Goal: Task Accomplishment & Management: Manage account settings

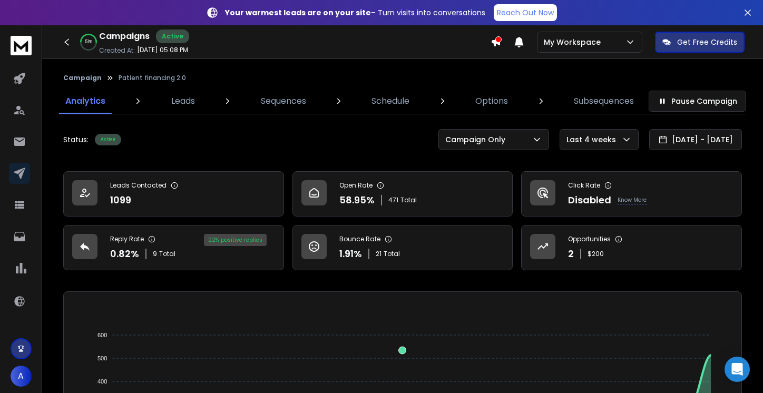
scroll to position [213, 0]
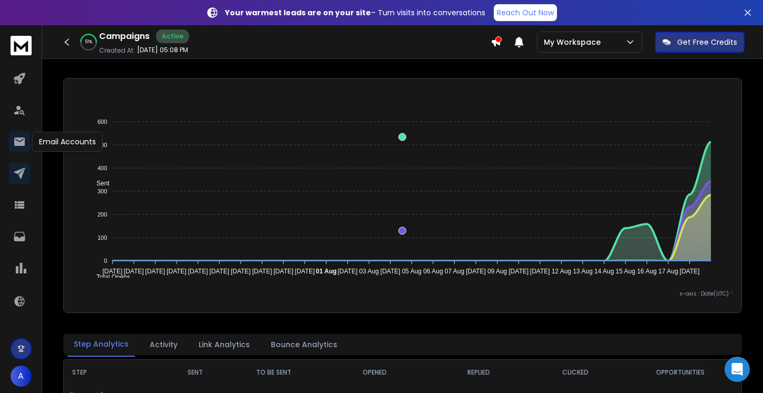
click at [12, 142] on link at bounding box center [19, 141] width 21 height 21
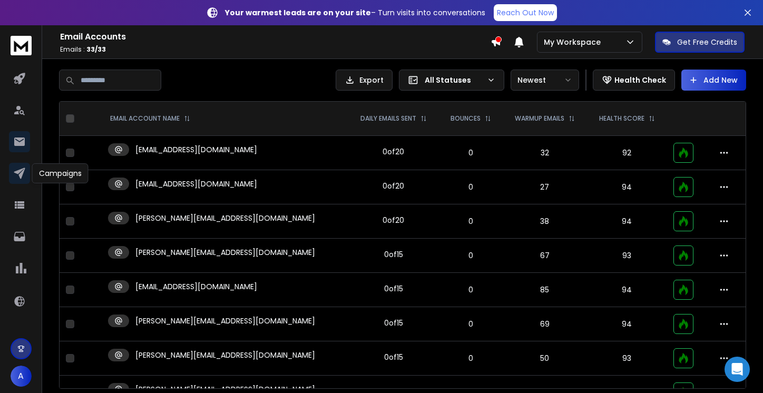
click at [17, 169] on icon at bounding box center [19, 173] width 13 height 13
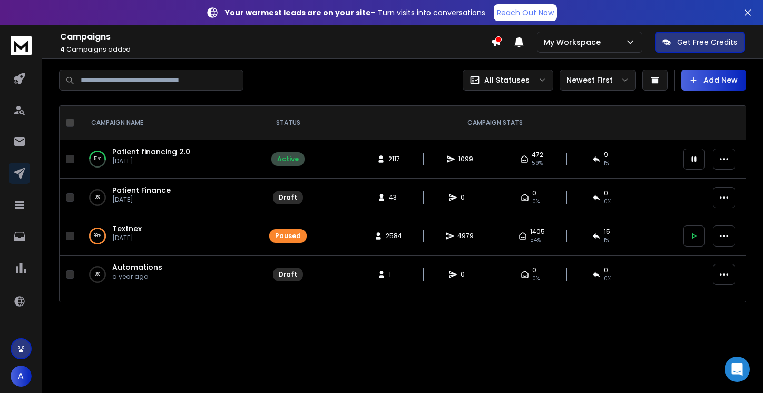
click at [139, 146] on span "Patient financing 2.0" at bounding box center [151, 151] width 78 height 11
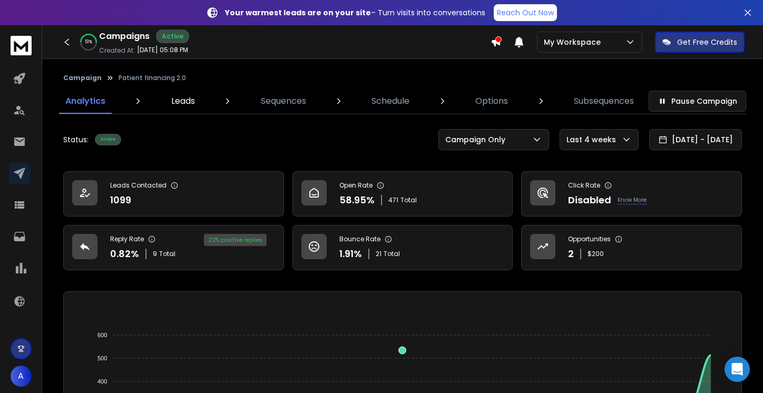
click at [184, 103] on p "Leads" at bounding box center [183, 101] width 24 height 13
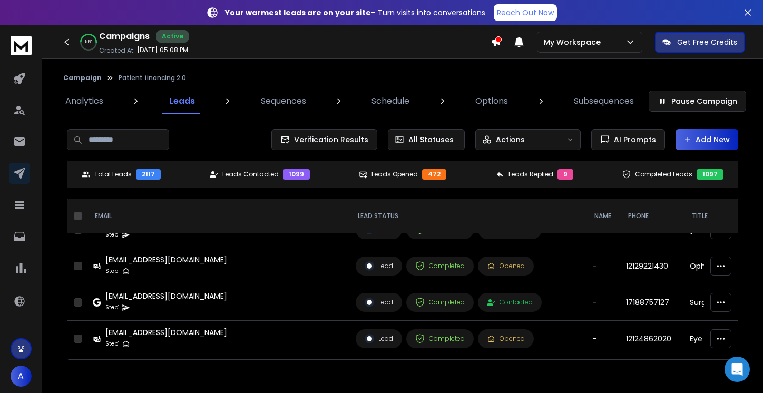
scroll to position [63, 0]
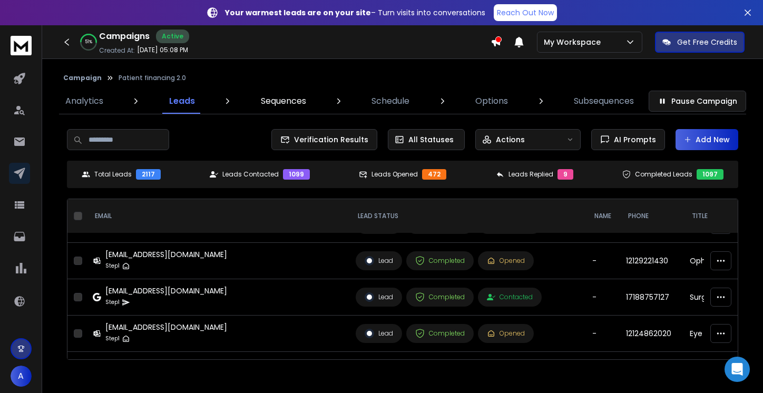
click at [297, 102] on p "Sequences" at bounding box center [283, 101] width 45 height 13
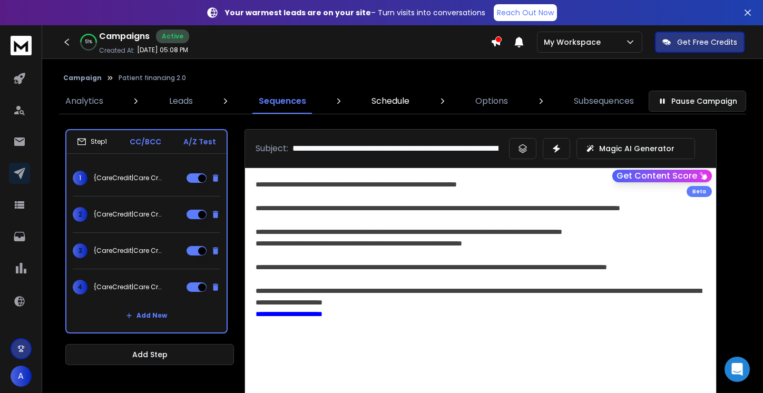
click at [408, 104] on p "Schedule" at bounding box center [390, 101] width 38 height 13
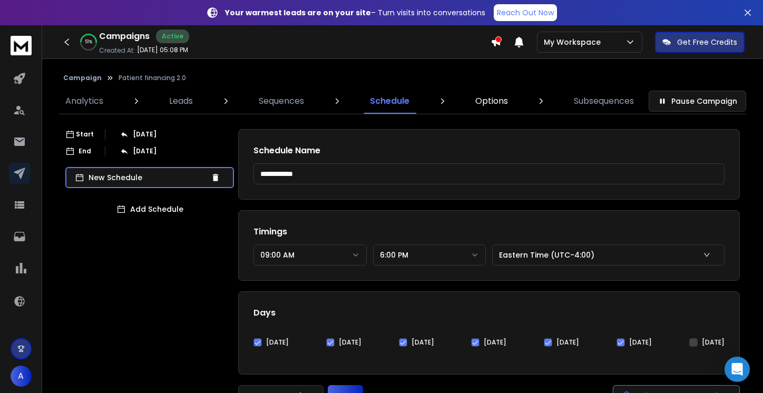
click at [482, 99] on p "Options" at bounding box center [491, 101] width 33 height 13
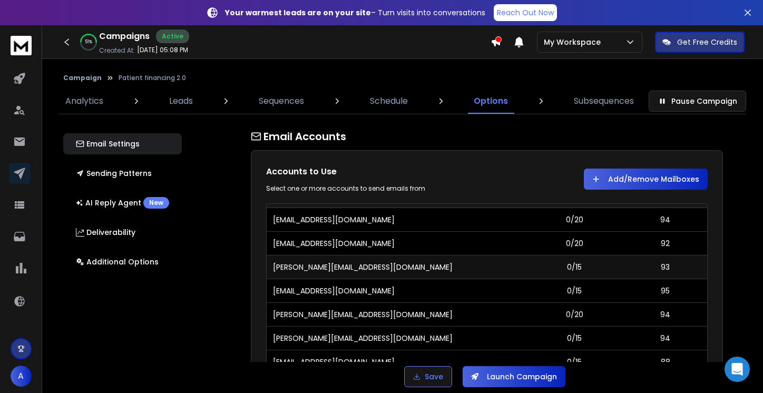
scroll to position [23, 0]
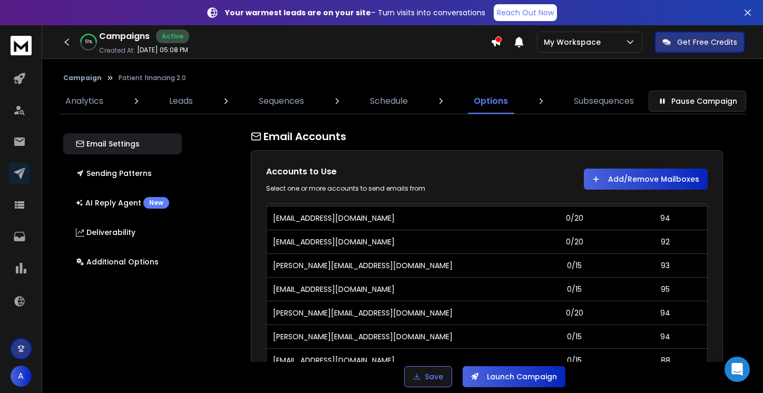
click at [664, 175] on button "Add/Remove Mailboxes" at bounding box center [646, 179] width 124 height 21
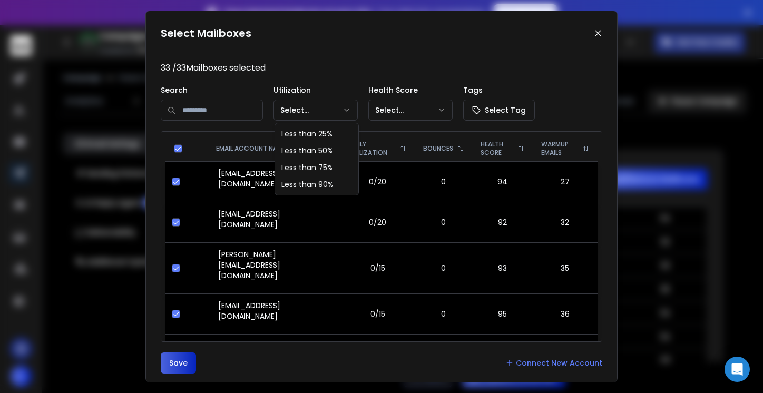
click at [310, 105] on button "Select..." at bounding box center [315, 110] width 84 height 21
click at [392, 110] on button "Select..." at bounding box center [410, 110] width 84 height 21
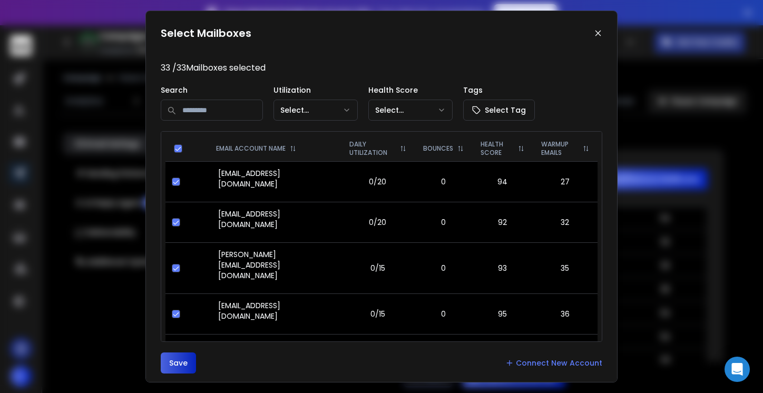
click at [319, 62] on p "33 / 33 Mailboxes selected" at bounding box center [381, 68] width 441 height 13
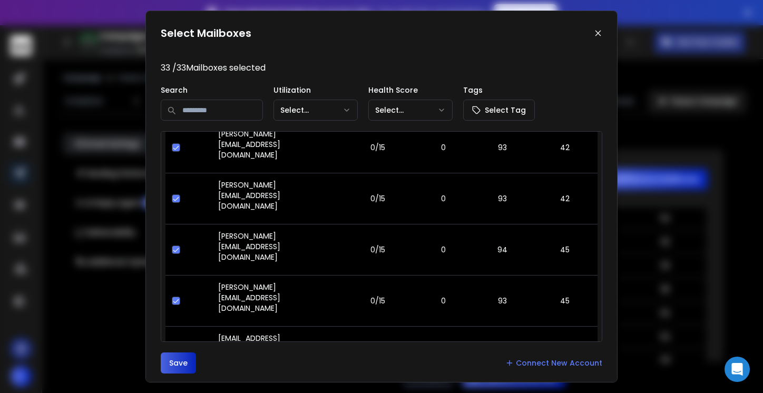
scroll to position [230, 0]
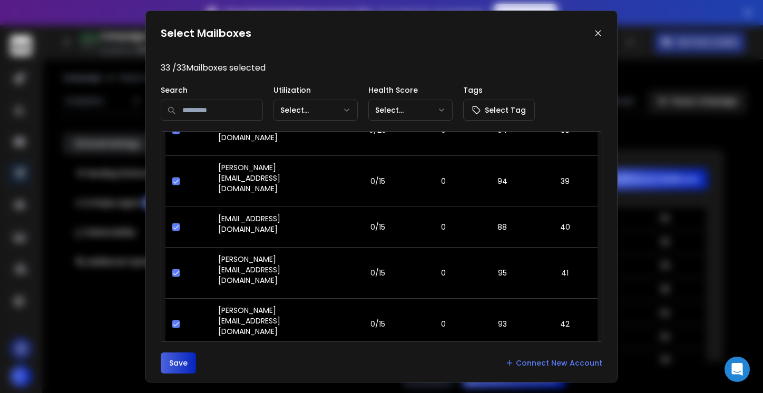
click at [600, 33] on icon at bounding box center [598, 33] width 8 height 8
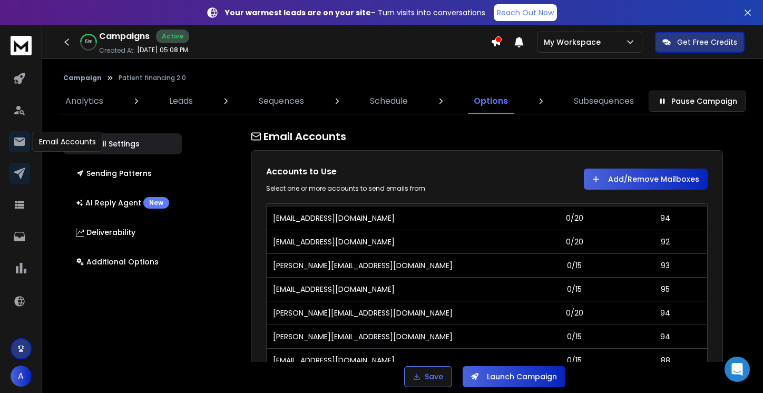
click at [17, 137] on icon at bounding box center [19, 141] width 13 height 13
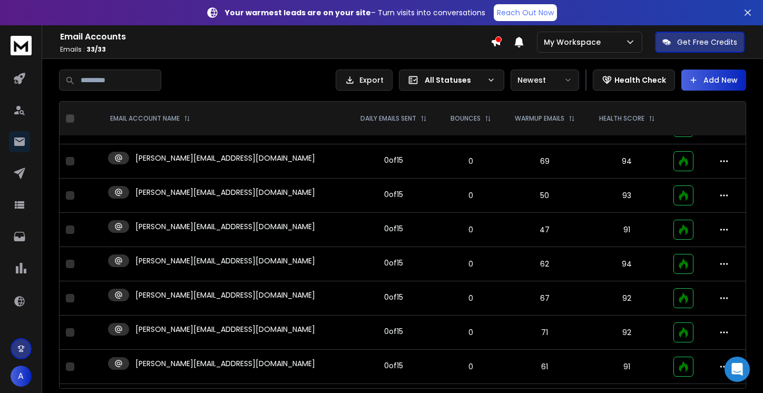
scroll to position [167, 0]
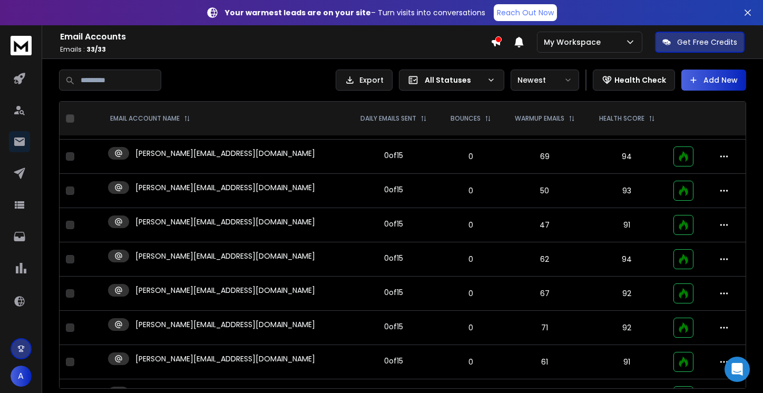
click at [384, 187] on div "0 of 15" at bounding box center [393, 189] width 19 height 11
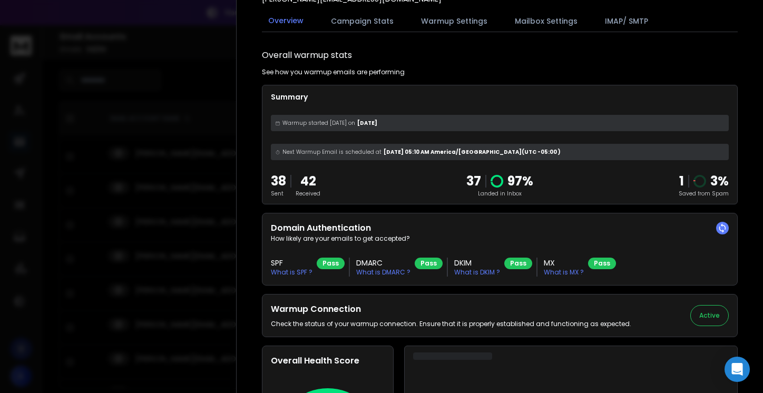
scroll to position [28, 0]
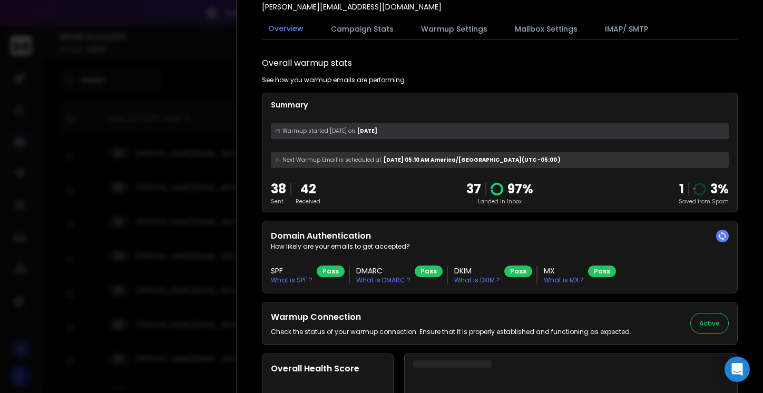
click at [354, 26] on button "Campaign Stats" at bounding box center [361, 28] width 75 height 23
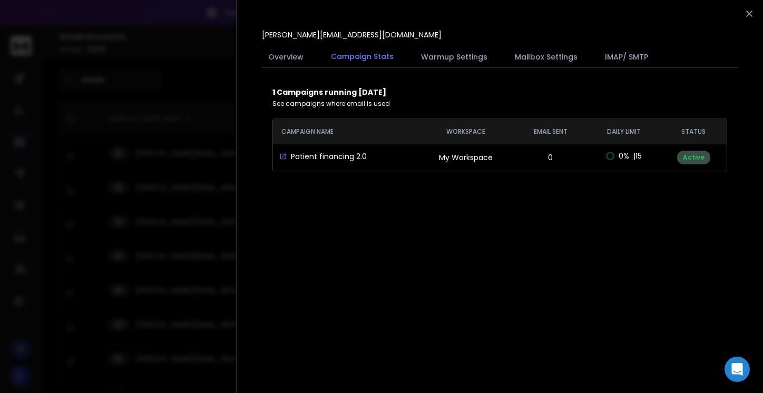
click at [441, 50] on button "Warmup Settings" at bounding box center [454, 56] width 79 height 23
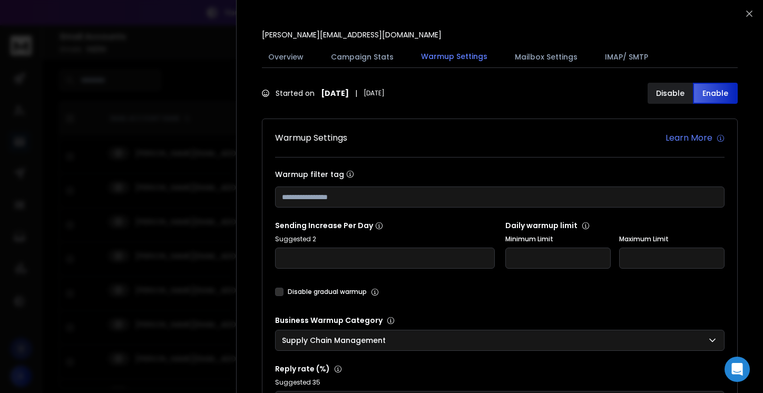
scroll to position [7, 0]
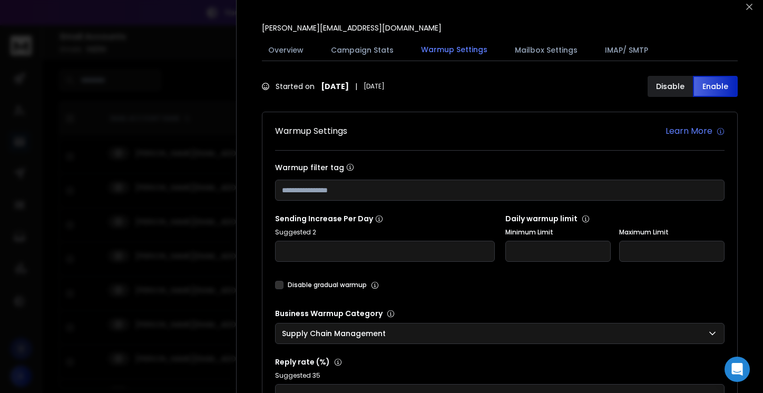
click at [528, 50] on button "Mailbox Settings" at bounding box center [545, 49] width 75 height 23
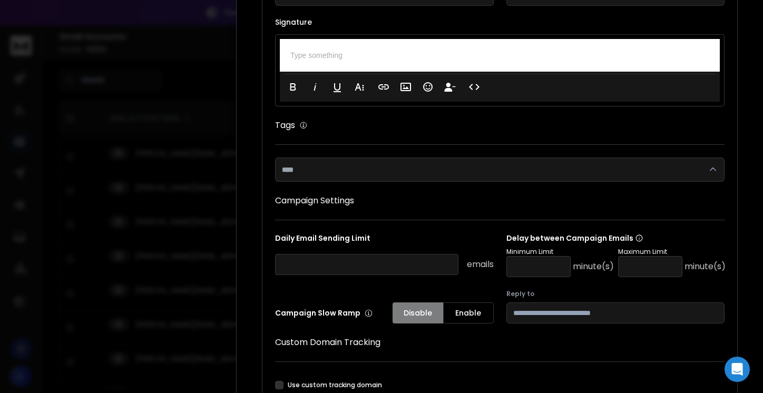
scroll to position [164, 0]
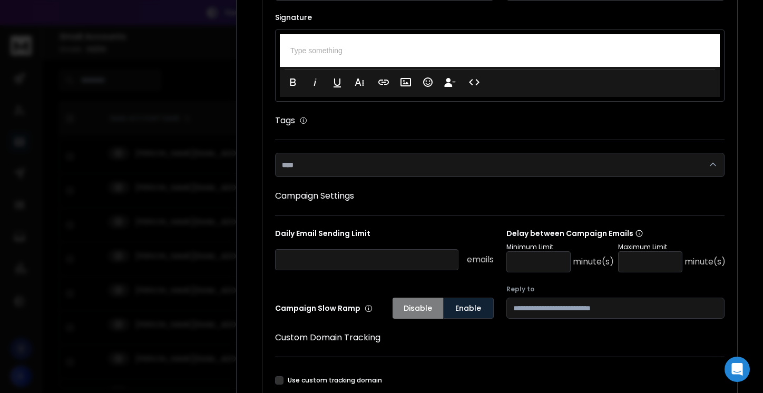
click at [481, 309] on button "Enable" at bounding box center [468, 308] width 51 height 21
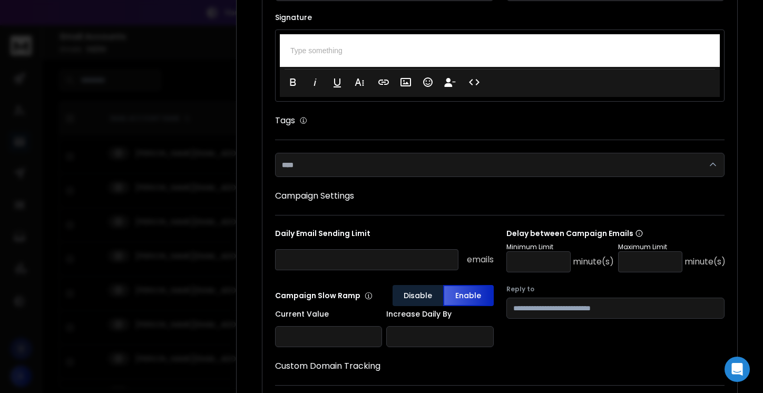
click at [420, 294] on button "Disable" at bounding box center [417, 295] width 51 height 21
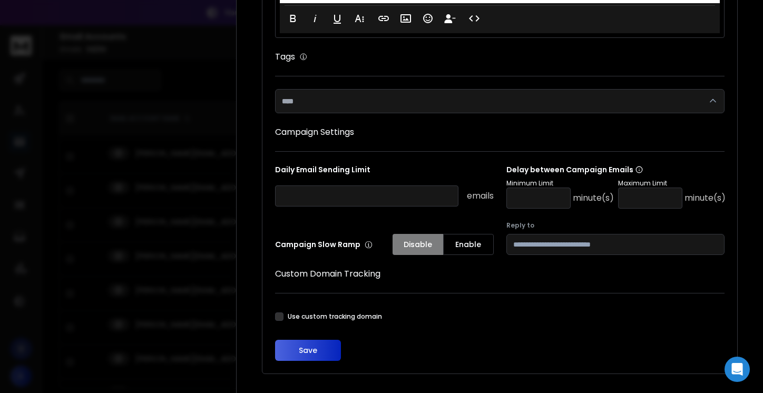
scroll to position [238, 0]
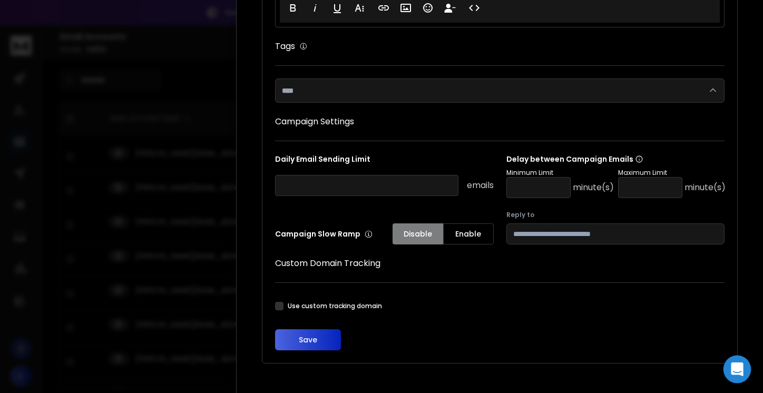
click at [731, 368] on div "Open Intercom Messenger" at bounding box center [737, 370] width 28 height 28
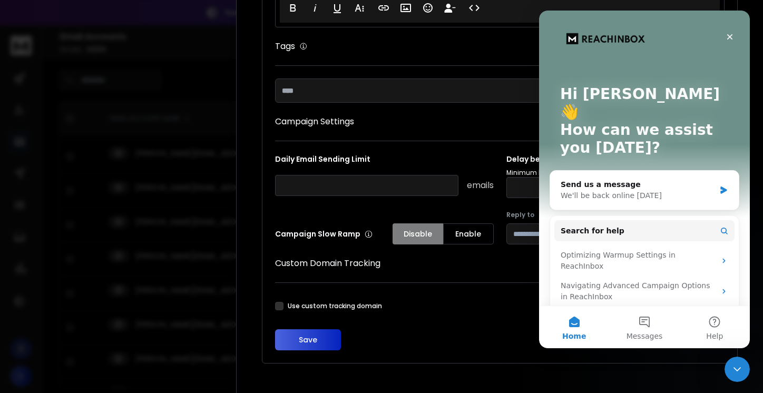
scroll to position [0, 0]
click at [625, 179] on div "Send us a message" at bounding box center [637, 184] width 154 height 11
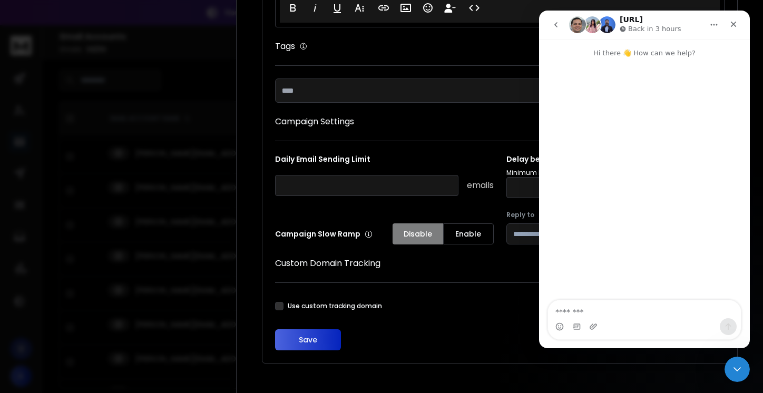
click at [585, 309] on textarea "Message…" at bounding box center [644, 309] width 193 height 18
type textarea "**********"
click at [553, 25] on icon "go back" at bounding box center [555, 25] width 8 height 8
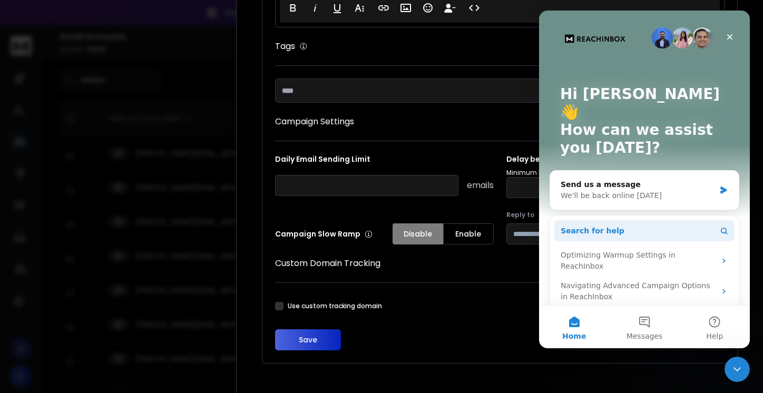
click at [621, 220] on button "Search for help" at bounding box center [644, 230] width 180 height 21
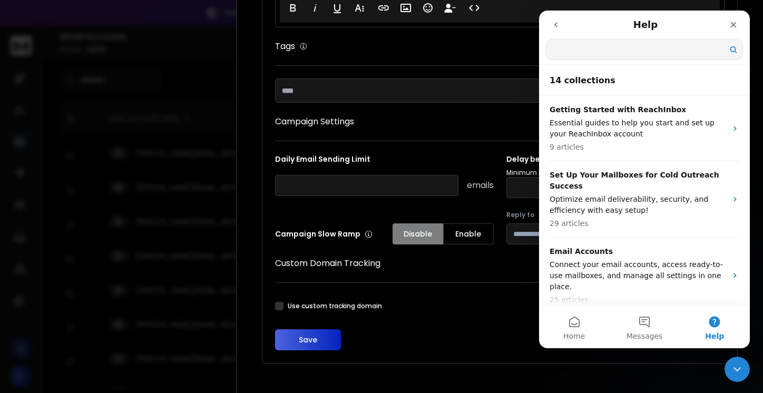
scroll to position [1, 0]
type input "*"
type input "**********"
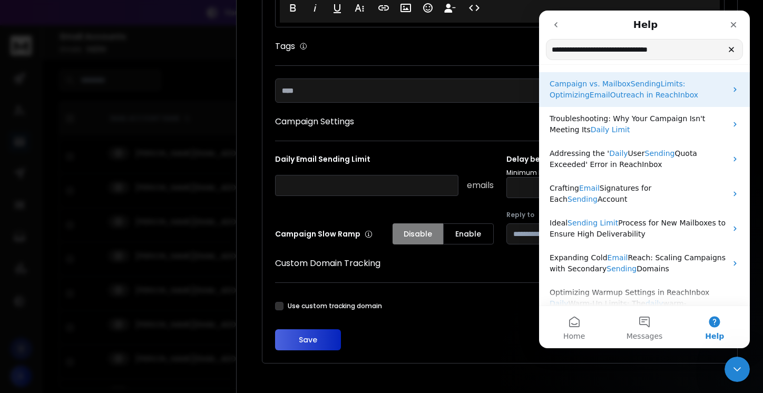
click at [598, 100] on p "Campaign vs. Mailbox Sending Limits: Optimizing Email Outreach in ReachInbox" at bounding box center [637, 89] width 177 height 22
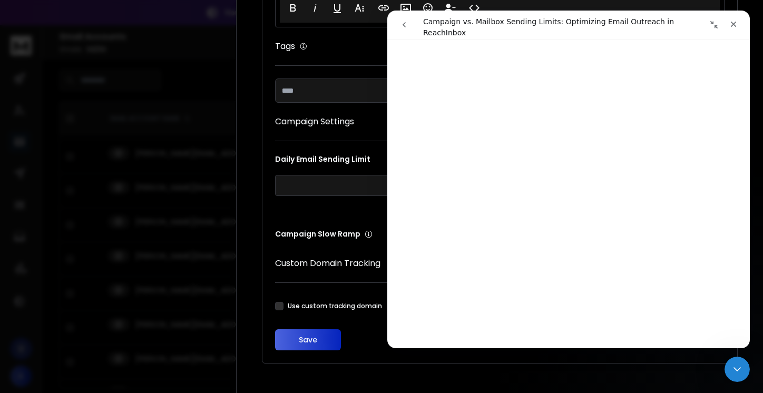
scroll to position [1416, 0]
click at [402, 24] on icon "go back" at bounding box center [404, 25] width 8 height 8
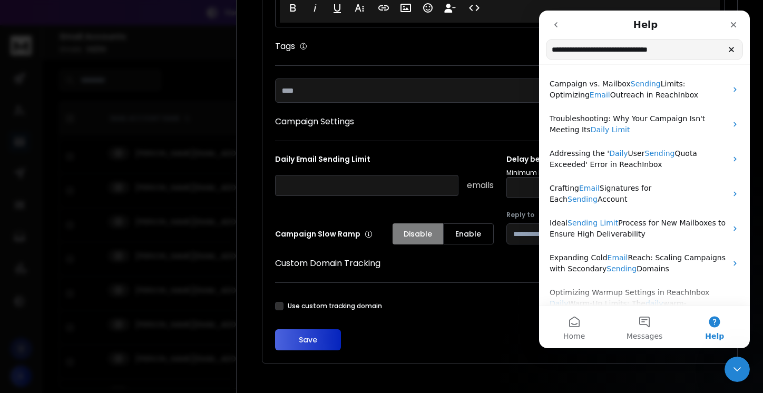
click at [553, 28] on icon "go back" at bounding box center [555, 25] width 8 height 8
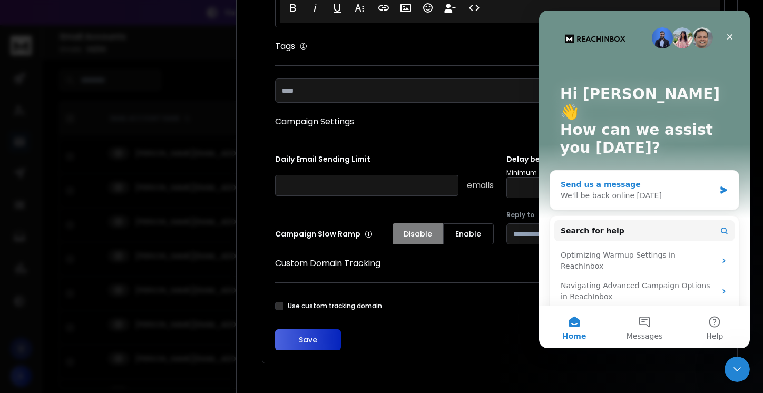
click at [604, 171] on div "Send us a message We'll be back online [DATE]" at bounding box center [644, 190] width 189 height 39
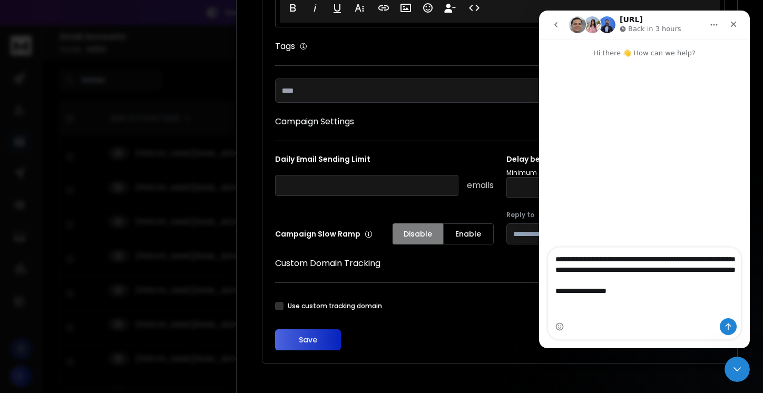
type textarea "**********"
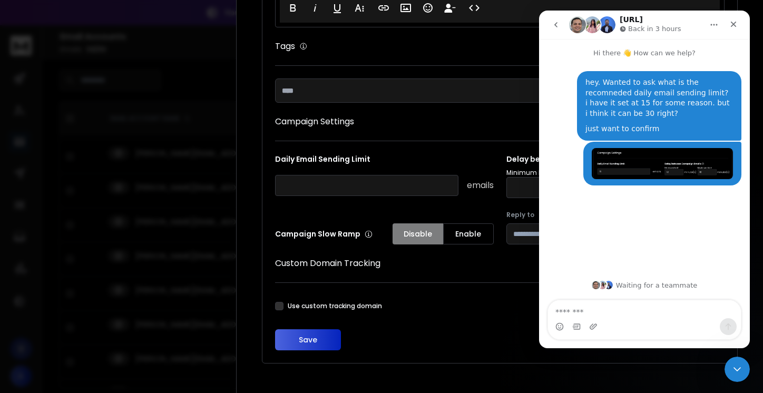
click at [485, 302] on div "Use custom tracking domain" at bounding box center [499, 305] width 449 height 21
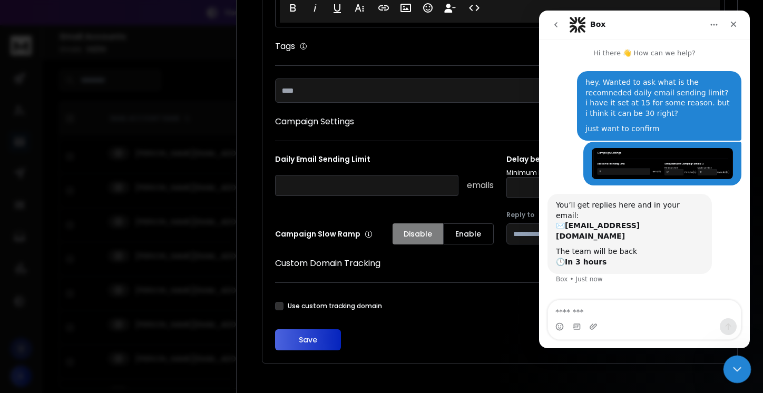
click at [732, 359] on div "Close Intercom Messenger" at bounding box center [735, 367] width 25 height 25
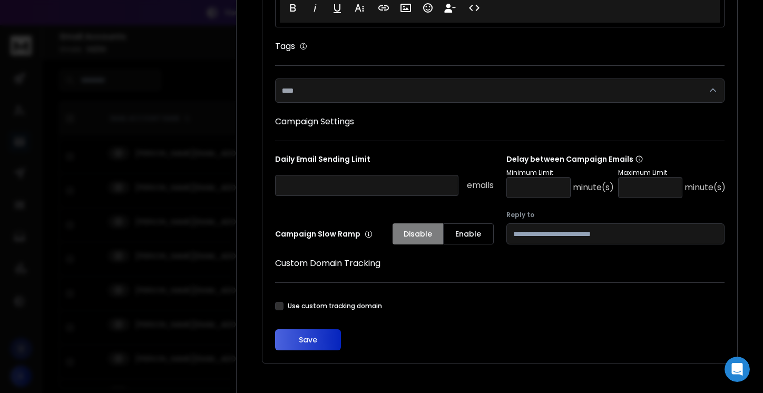
scroll to position [0, 0]
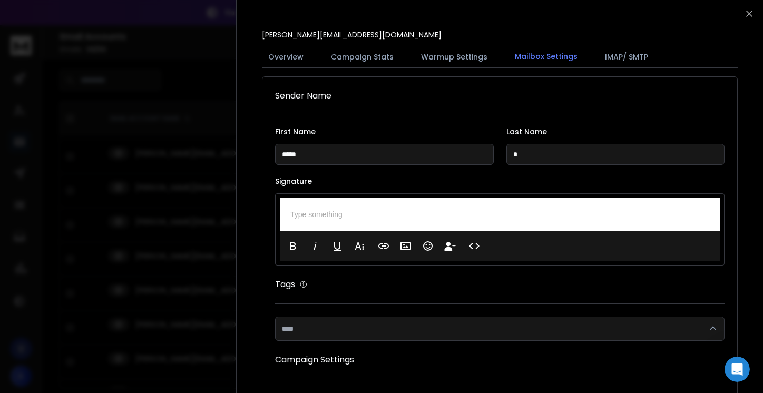
click at [285, 53] on button "Overview" at bounding box center [286, 56] width 48 height 23
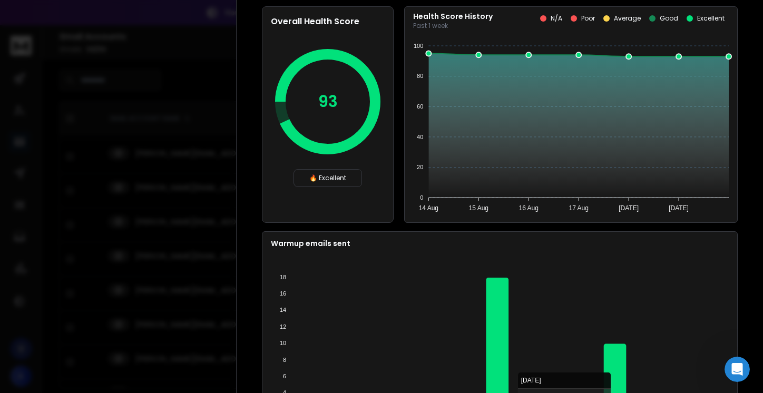
scroll to position [313, 0]
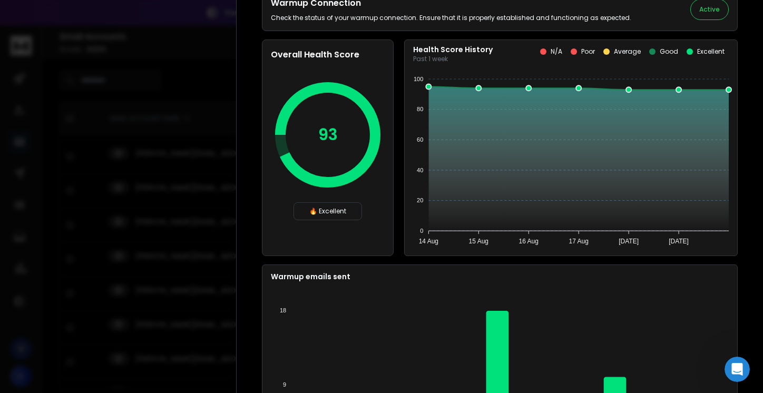
click at [140, 202] on div at bounding box center [381, 196] width 763 height 393
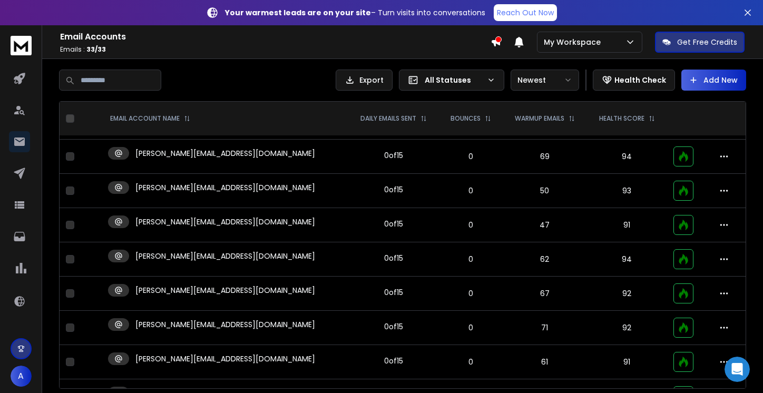
click at [203, 181] on div "[PERSON_NAME][EMAIL_ADDRESS][DOMAIN_NAME]" at bounding box center [211, 187] width 207 height 13
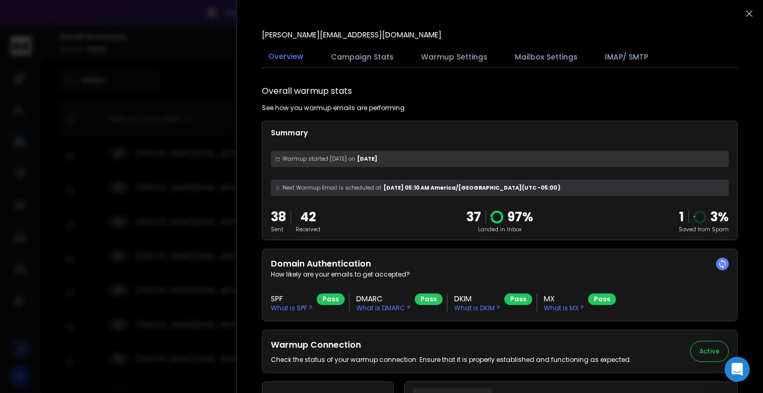
click at [441, 56] on button "Warmup Settings" at bounding box center [454, 56] width 79 height 23
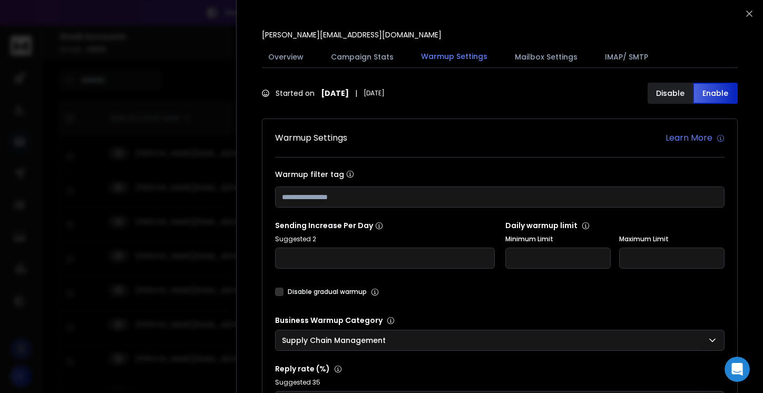
click at [550, 58] on button "Mailbox Settings" at bounding box center [545, 56] width 75 height 23
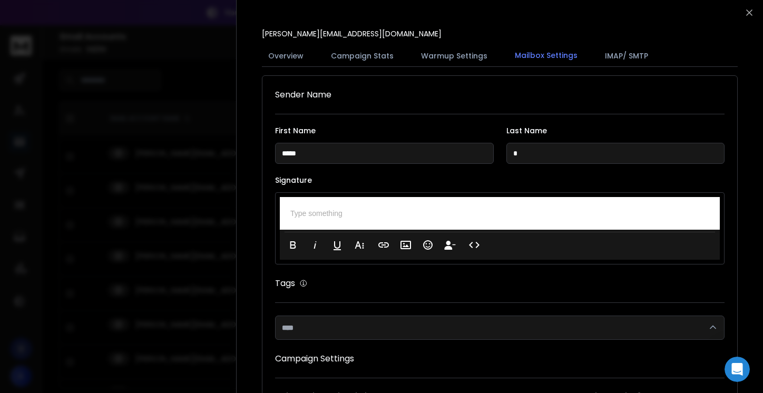
scroll to position [0, 0]
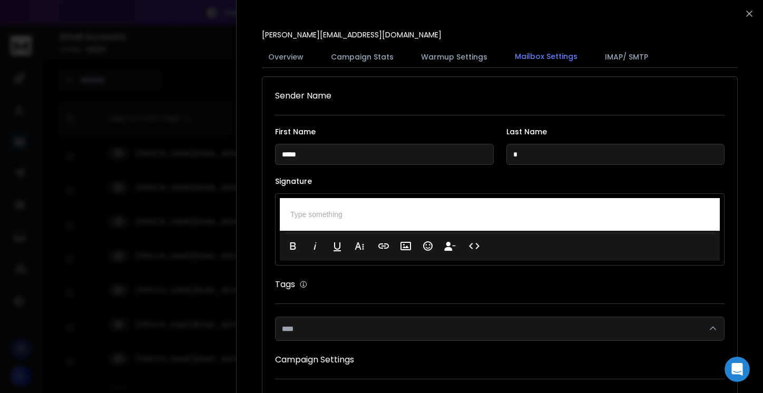
click at [627, 54] on button "IMAP/ SMTP" at bounding box center [626, 56] width 56 height 23
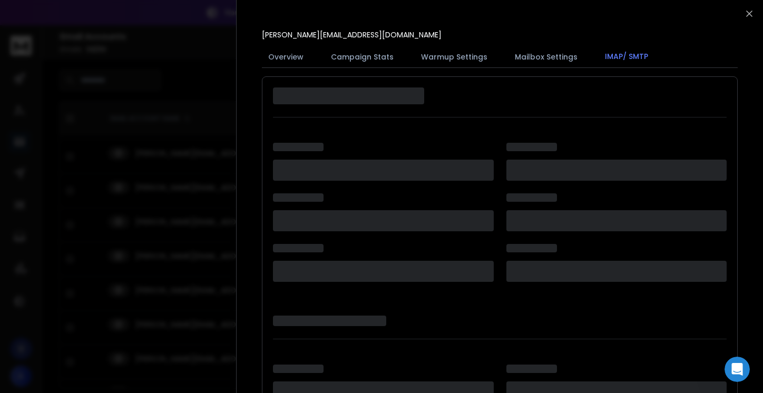
click at [431, 46] on button "Warmup Settings" at bounding box center [454, 56] width 79 height 23
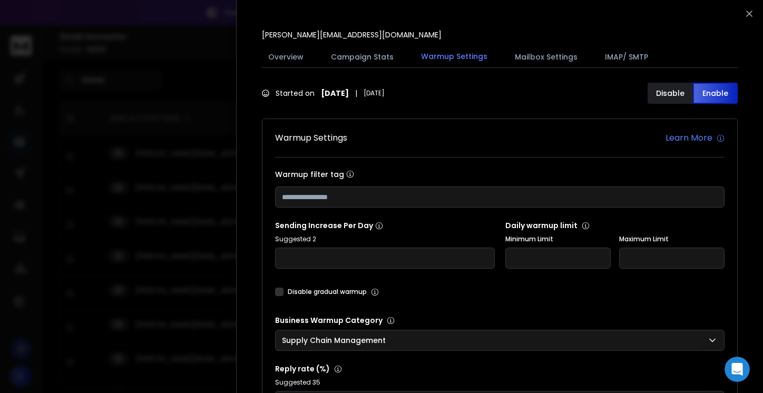
click at [287, 62] on button "Overview" at bounding box center [286, 56] width 48 height 23
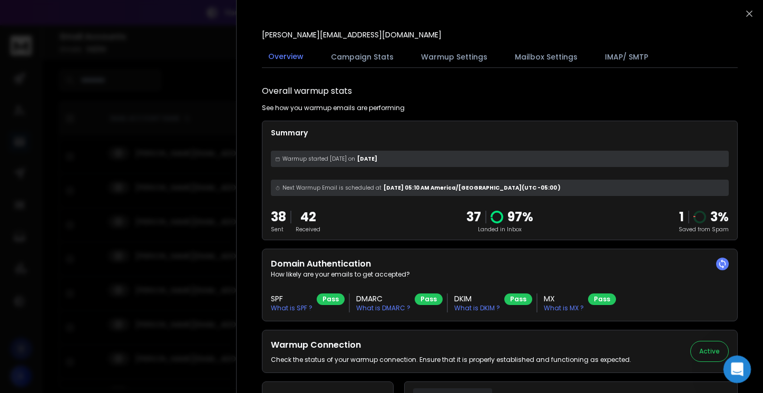
click at [725, 368] on div "Open Intercom Messenger" at bounding box center [735, 367] width 35 height 35
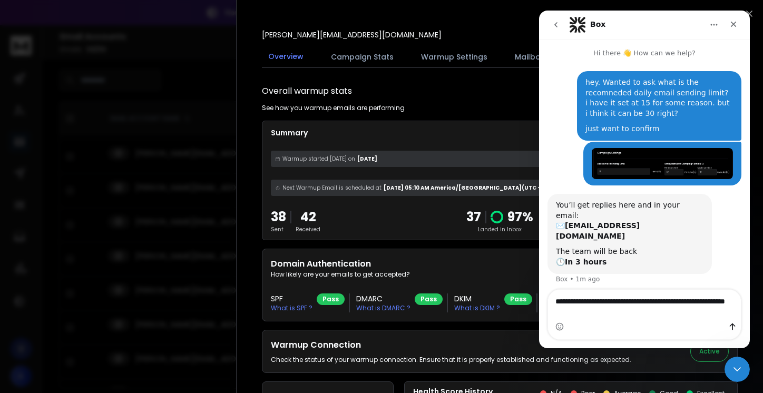
type textarea "**********"
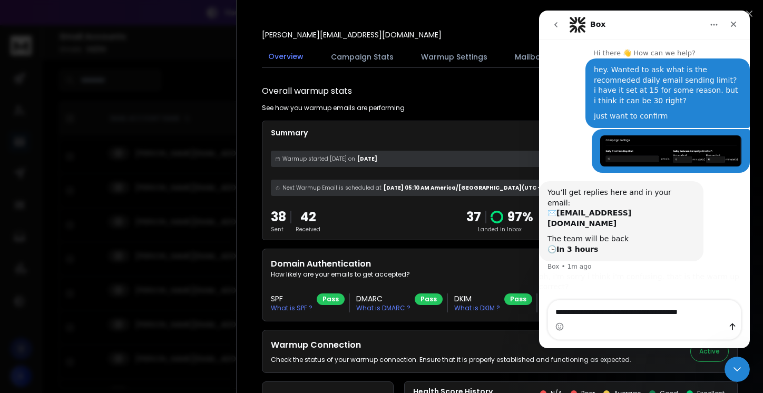
type textarea "**********"
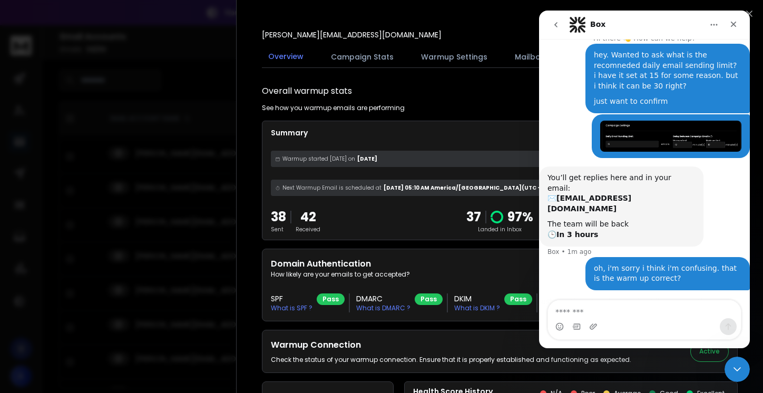
scroll to position [51, 0]
click at [736, 22] on icon "Close" at bounding box center [733, 24] width 8 height 8
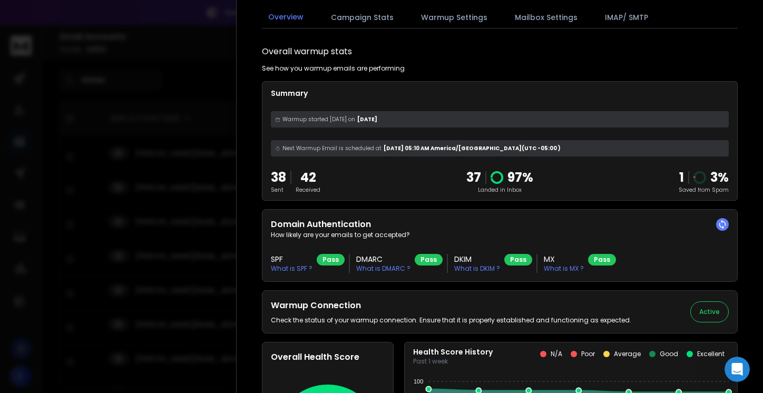
scroll to position [0, 0]
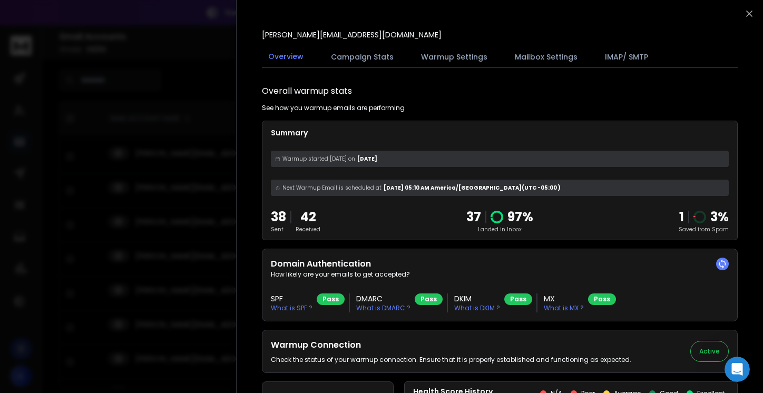
click at [176, 107] on div at bounding box center [381, 196] width 763 height 393
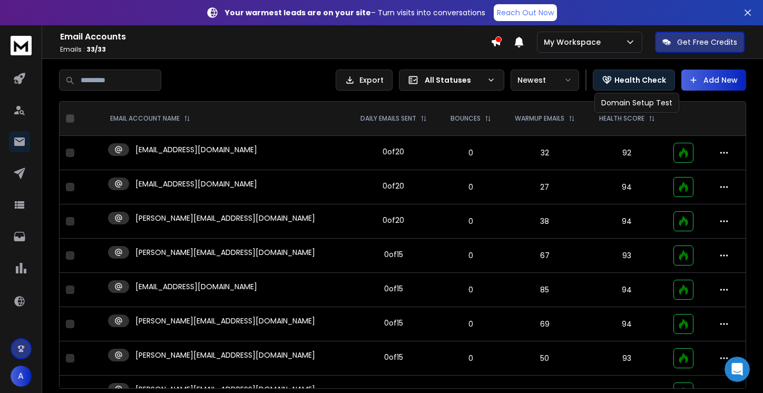
click at [633, 78] on p "Health Check" at bounding box center [640, 80] width 52 height 11
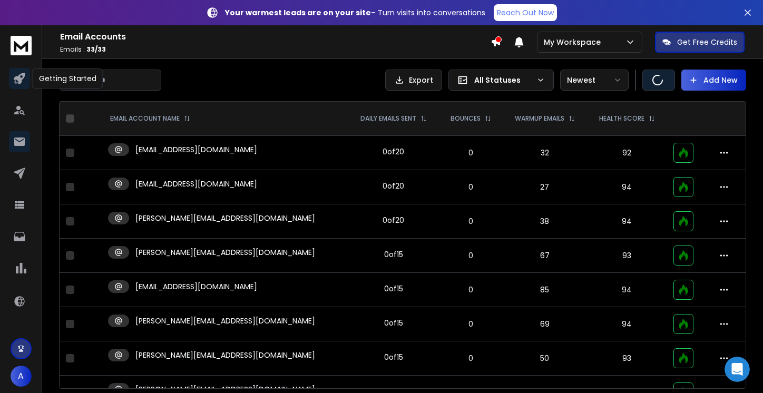
click at [15, 81] on icon at bounding box center [15, 81] width 3 height 3
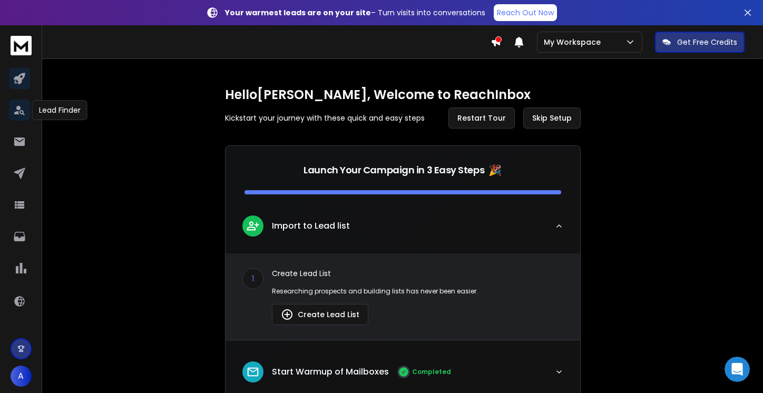
click at [14, 101] on link at bounding box center [19, 110] width 21 height 21
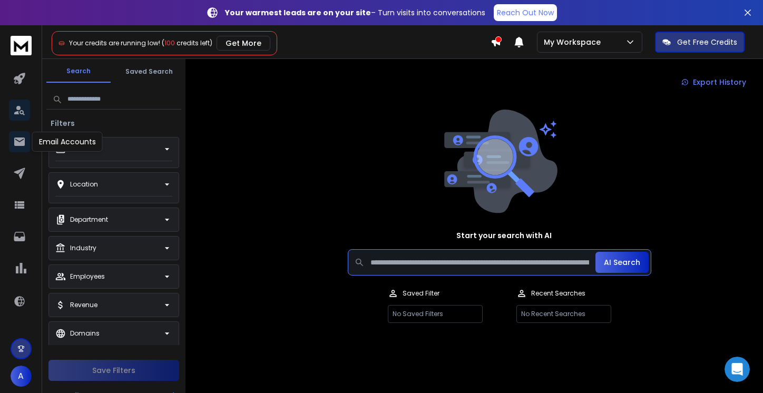
click at [17, 143] on icon at bounding box center [19, 141] width 11 height 8
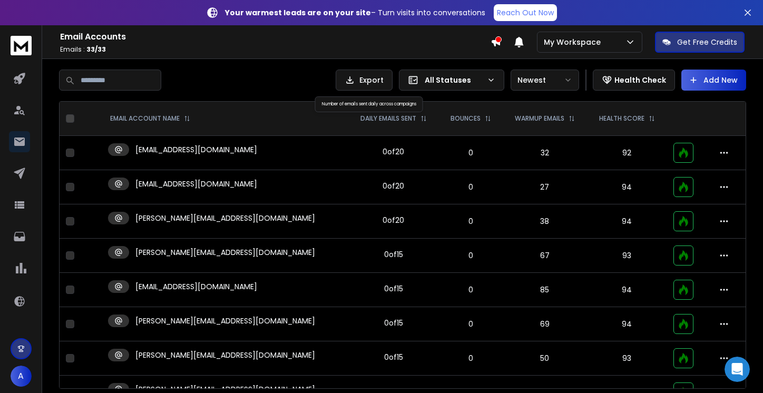
click at [361, 119] on p "DAILY EMAILS SENT" at bounding box center [388, 118] width 56 height 8
click at [360, 119] on p "DAILY EMAILS SENT" at bounding box center [388, 118] width 56 height 8
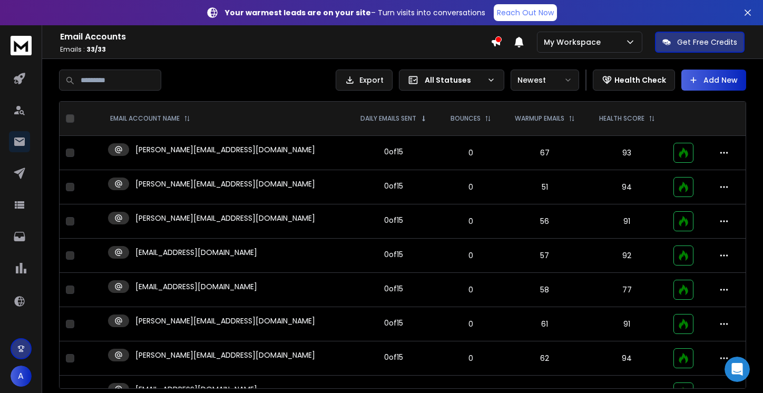
click at [682, 151] on icon at bounding box center [682, 152] width 9 height 11
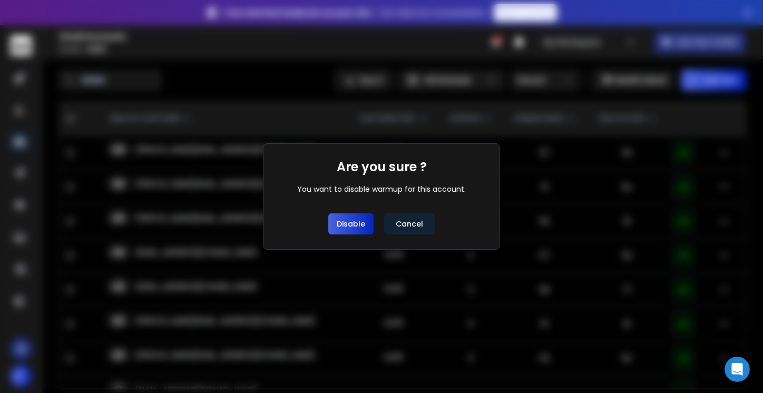
click at [408, 221] on button "Cancel" at bounding box center [409, 223] width 51 height 21
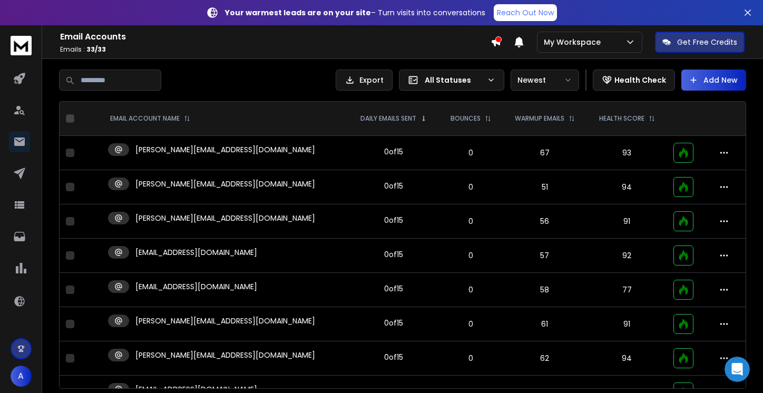
click at [617, 150] on td "93" at bounding box center [627, 153] width 80 height 34
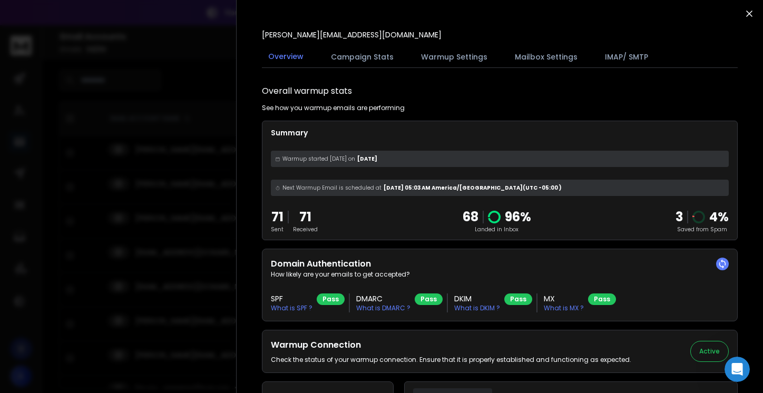
click at [744, 11] on icon "button" at bounding box center [749, 13] width 11 height 11
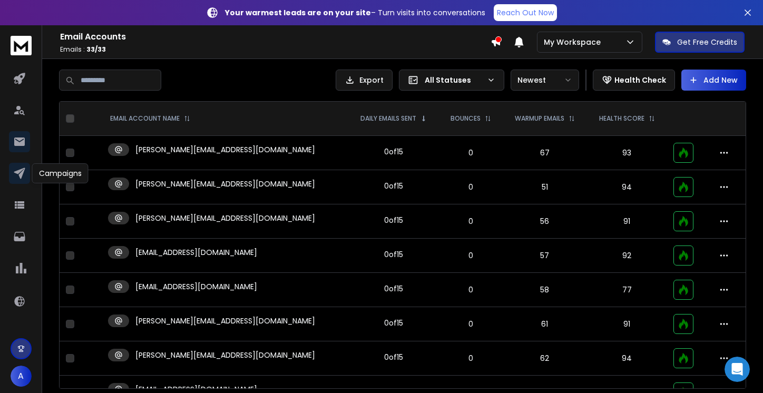
click at [23, 172] on icon at bounding box center [19, 172] width 11 height 11
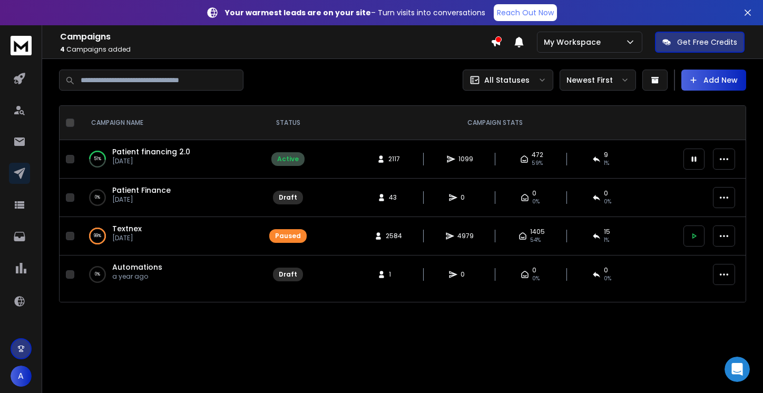
scroll to position [51, 0]
click at [729, 278] on button "button" at bounding box center [724, 274] width 22 height 21
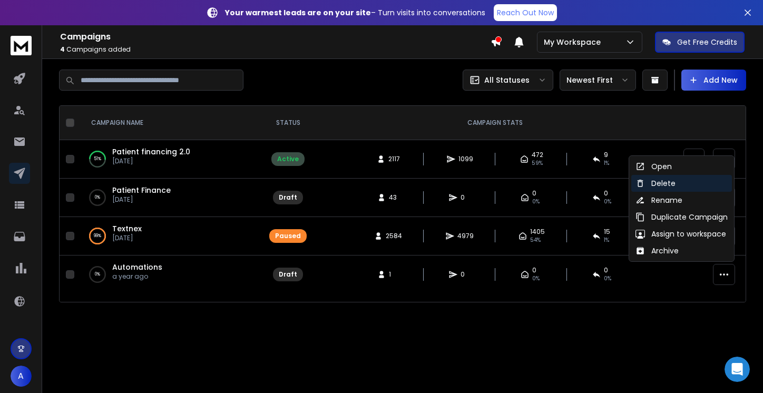
click at [676, 184] on div "Delete" at bounding box center [681, 183] width 101 height 17
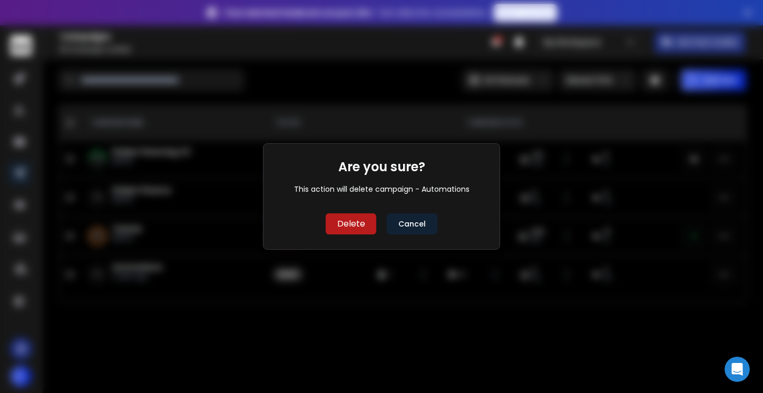
click at [370, 223] on button "Delete" at bounding box center [351, 223] width 51 height 21
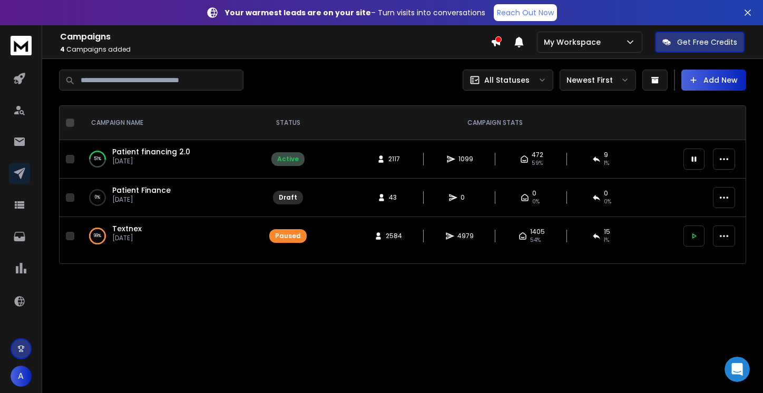
click at [136, 150] on span "Patient financing 2.0" at bounding box center [151, 151] width 78 height 11
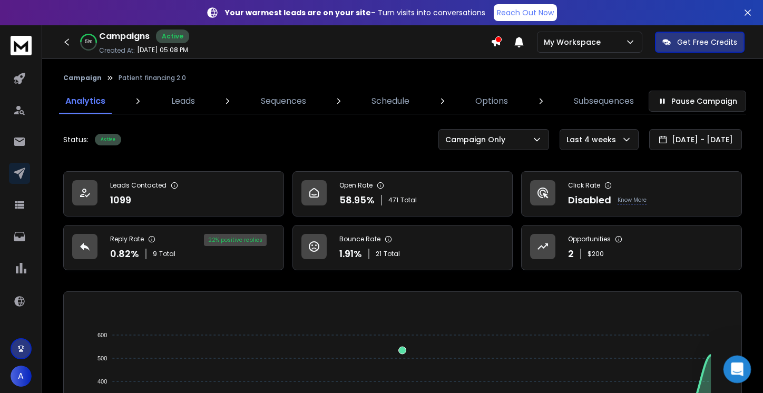
click at [740, 375] on div "Open Intercom Messenger" at bounding box center [735, 367] width 35 height 35
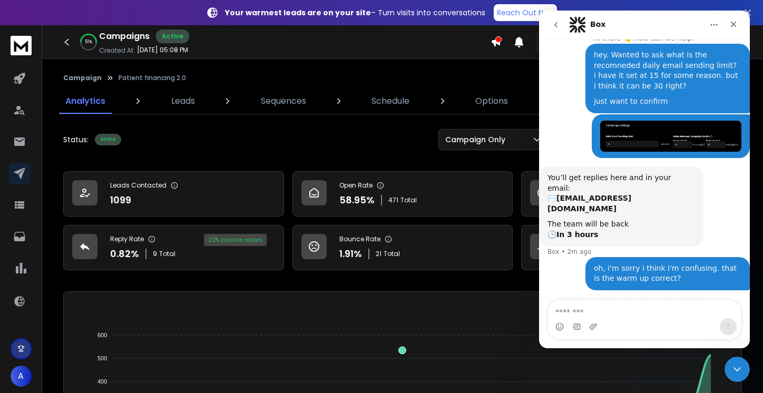
scroll to position [51, 0]
click at [628, 309] on textarea "Message…" at bounding box center [644, 309] width 193 height 18
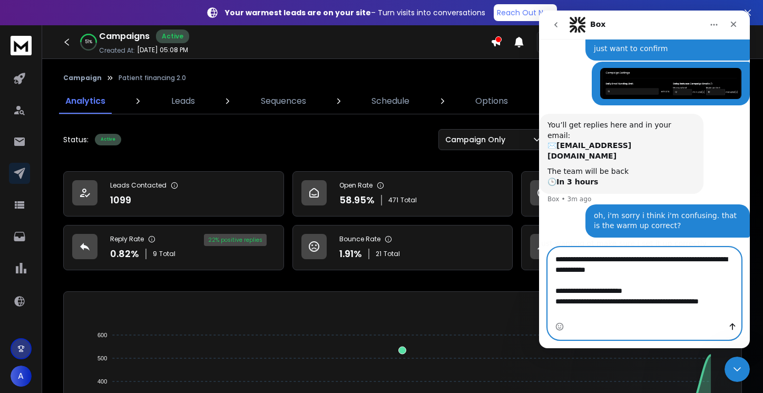
scroll to position [103, 0]
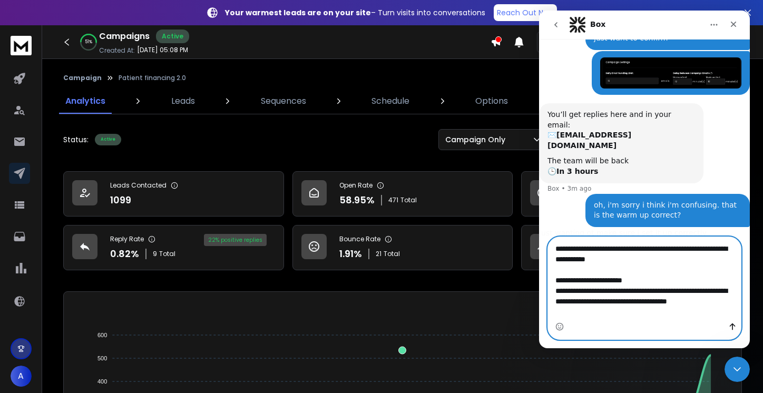
type textarea "**********"
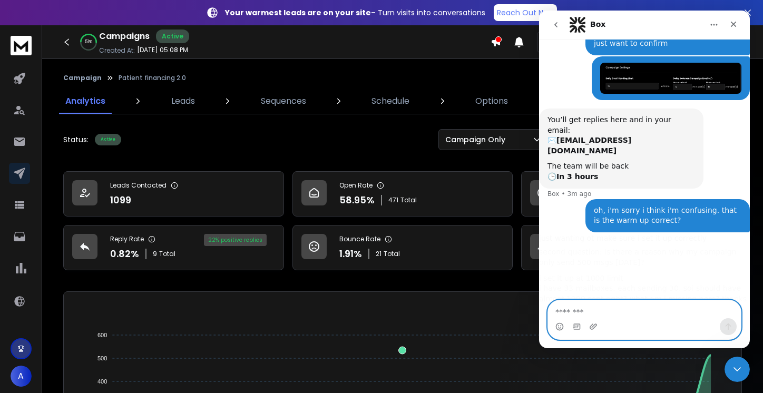
scroll to position [132, 0]
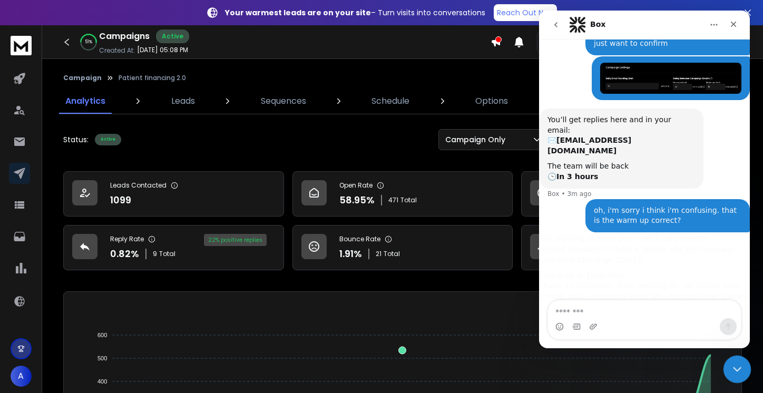
click at [744, 365] on div "Close Intercom Messenger" at bounding box center [735, 367] width 25 height 25
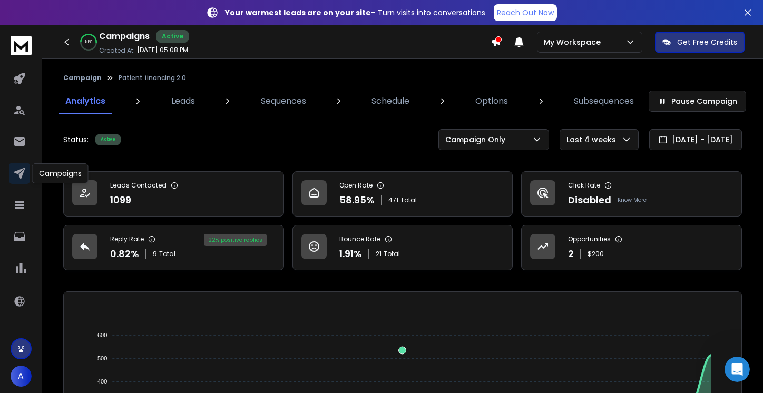
click at [23, 172] on icon at bounding box center [19, 173] width 13 height 13
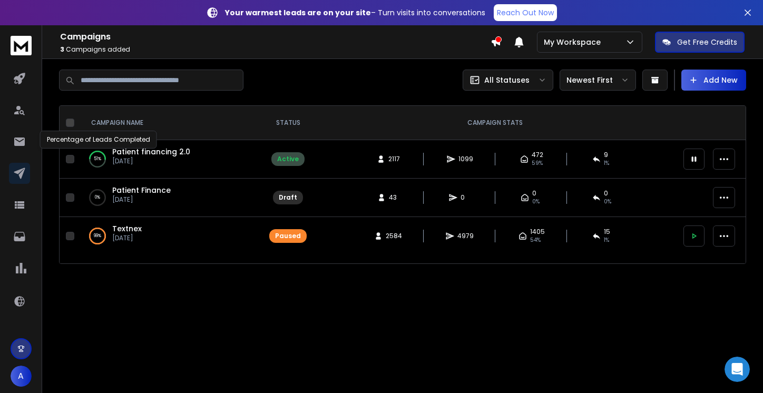
click at [115, 149] on span "Patient financing 2.0" at bounding box center [151, 151] width 78 height 11
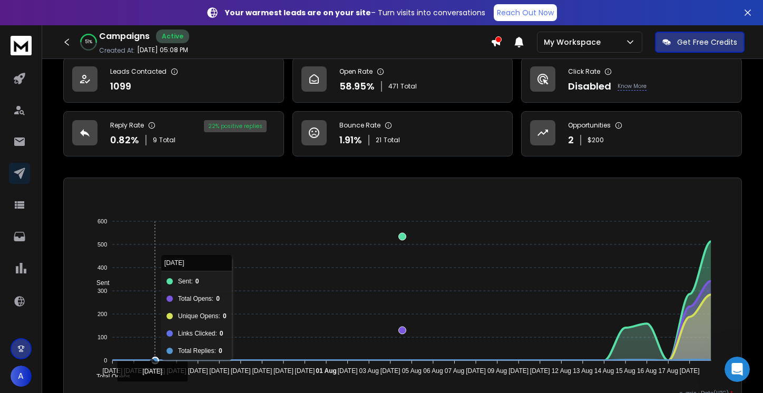
scroll to position [107, 0]
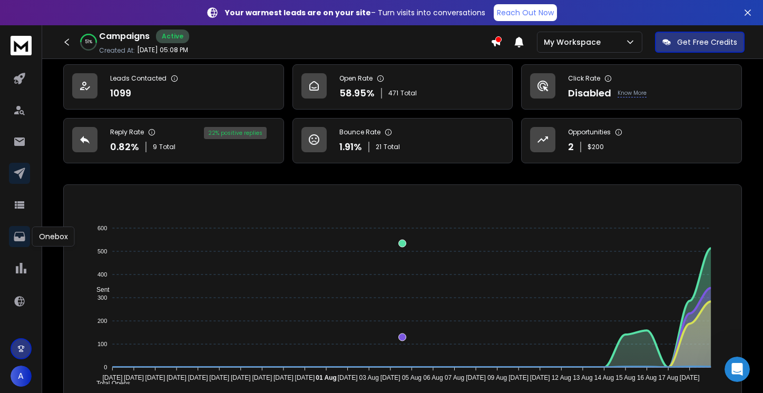
click at [21, 242] on icon at bounding box center [19, 236] width 13 height 13
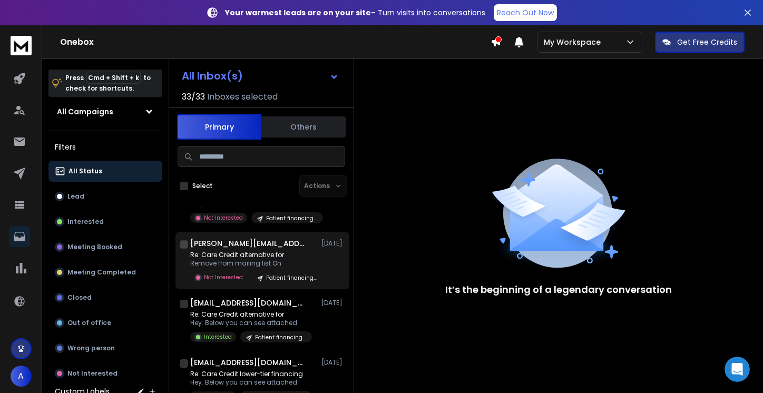
scroll to position [88, 0]
